Goal: Navigation & Orientation: Understand site structure

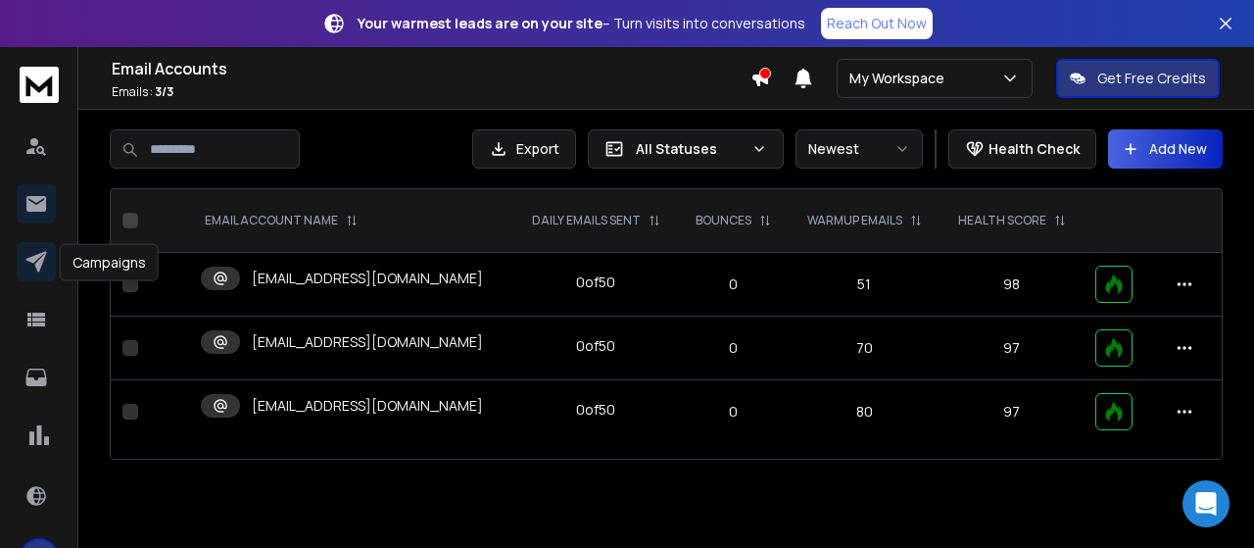
click at [37, 255] on icon at bounding box center [35, 261] width 21 height 21
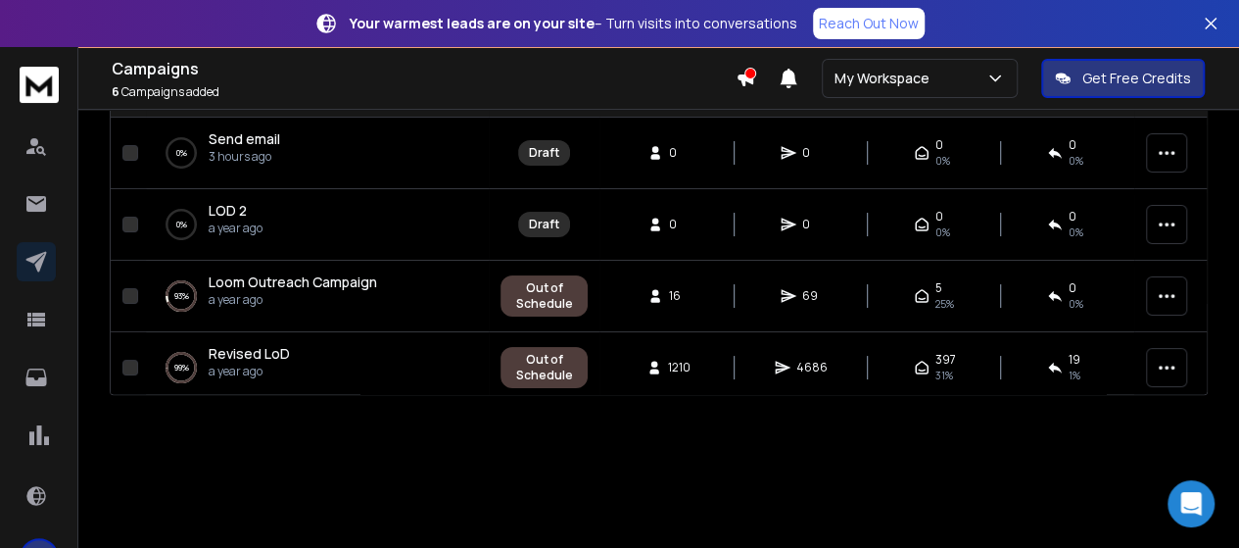
scroll to position [149, 0]
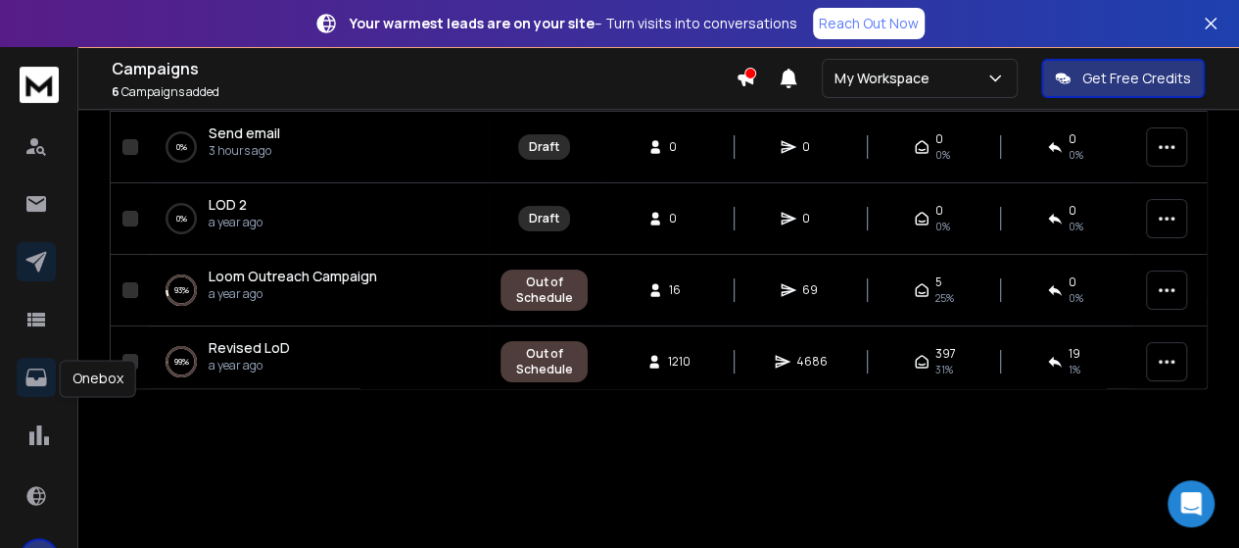
click at [31, 381] on icon at bounding box center [35, 377] width 21 height 18
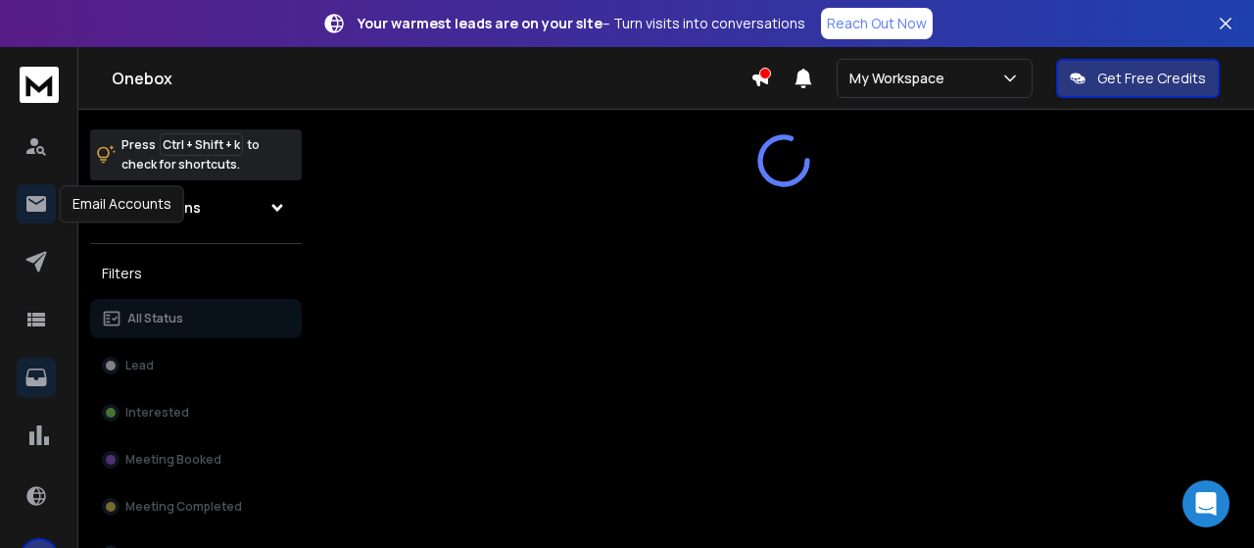
click at [33, 207] on icon at bounding box center [36, 204] width 20 height 16
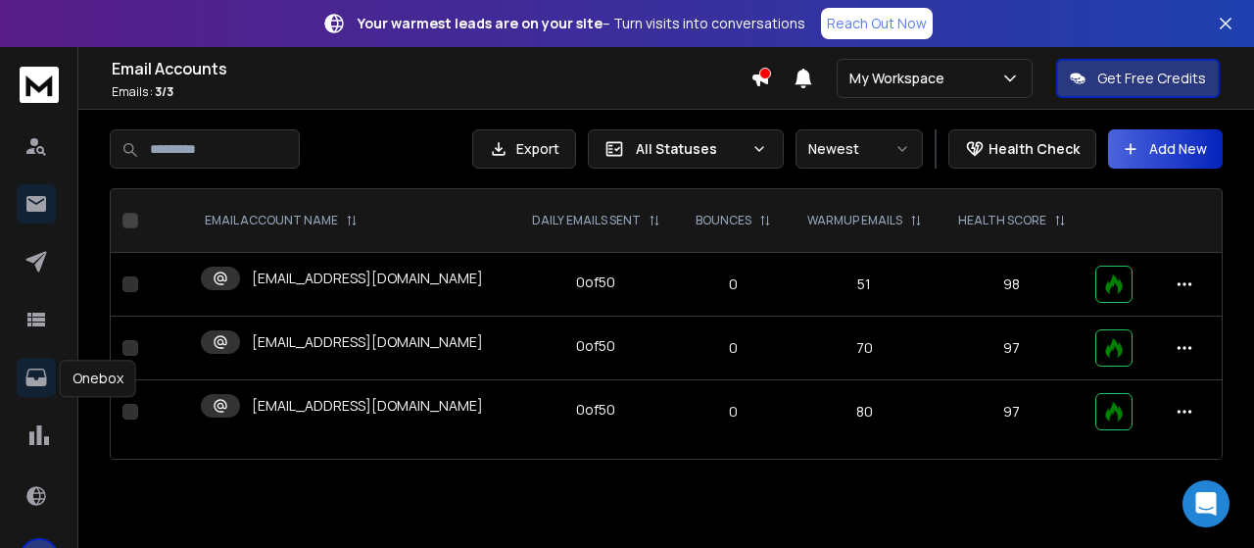
click at [30, 391] on link at bounding box center [36, 377] width 39 height 39
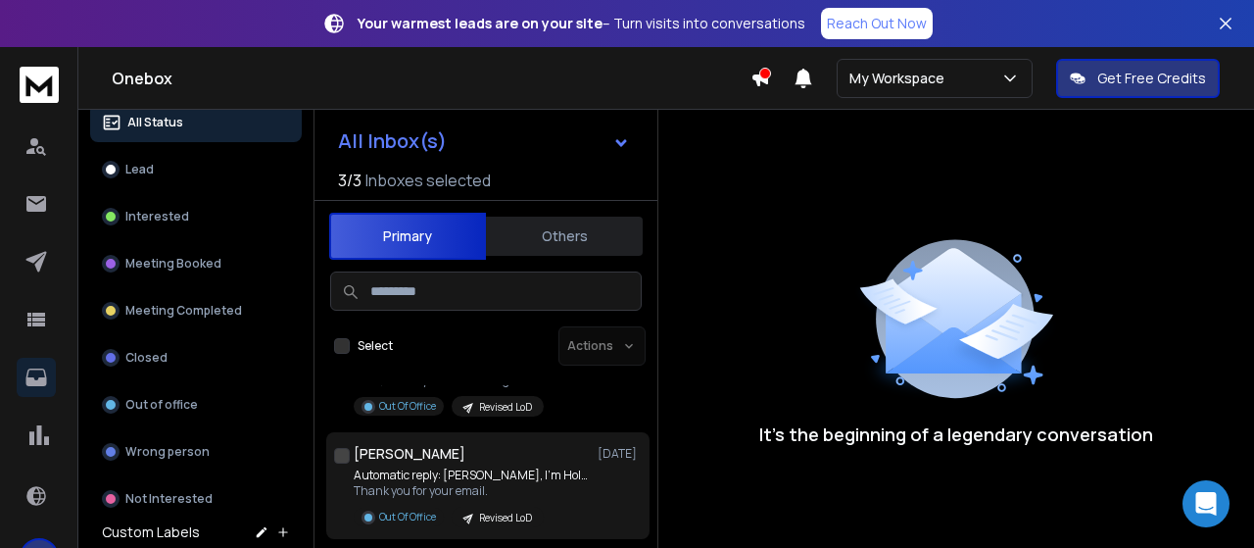
scroll to position [196, 0]
